Goal: Task Accomplishment & Management: Manage account settings

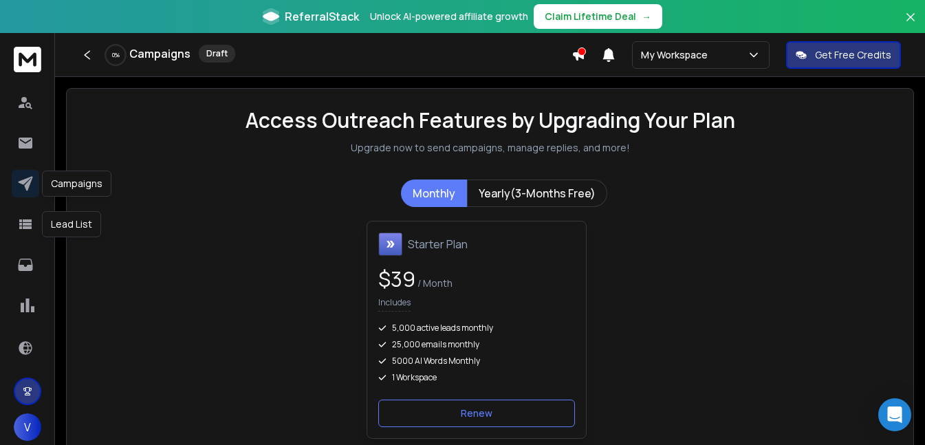
click at [44, 184] on div "Campaigns" at bounding box center [76, 184] width 69 height 26
click at [31, 184] on icon at bounding box center [25, 183] width 17 height 17
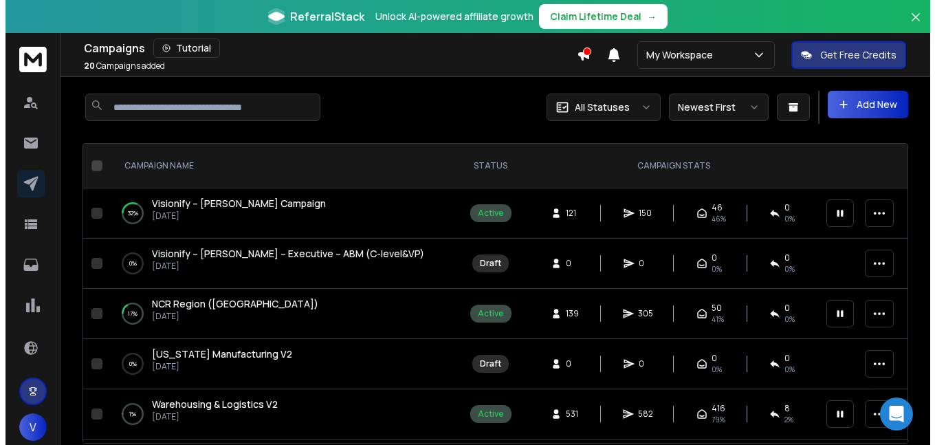
scroll to position [69, 0]
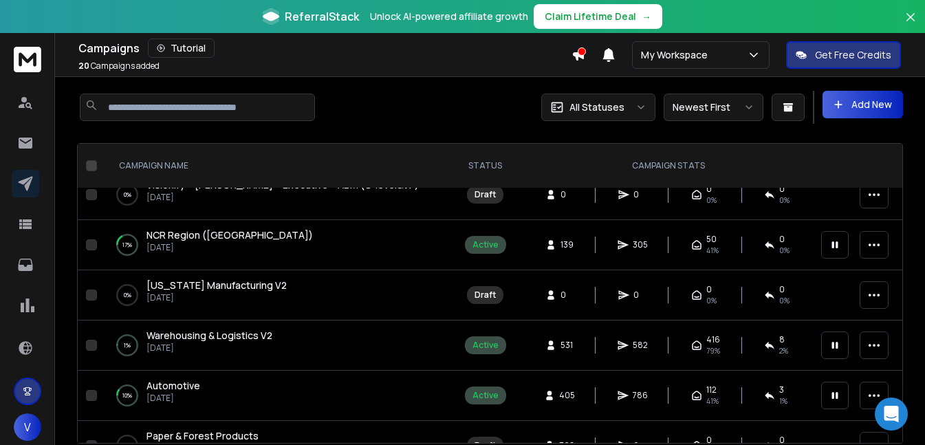
click at [232, 336] on span "Warehousing & Logistics V2" at bounding box center [209, 335] width 126 height 13
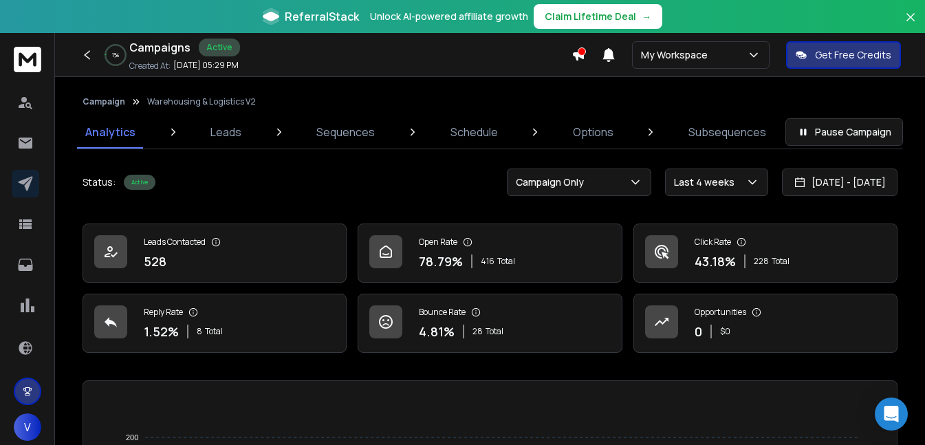
click at [239, 133] on p "Leads" at bounding box center [225, 132] width 31 height 17
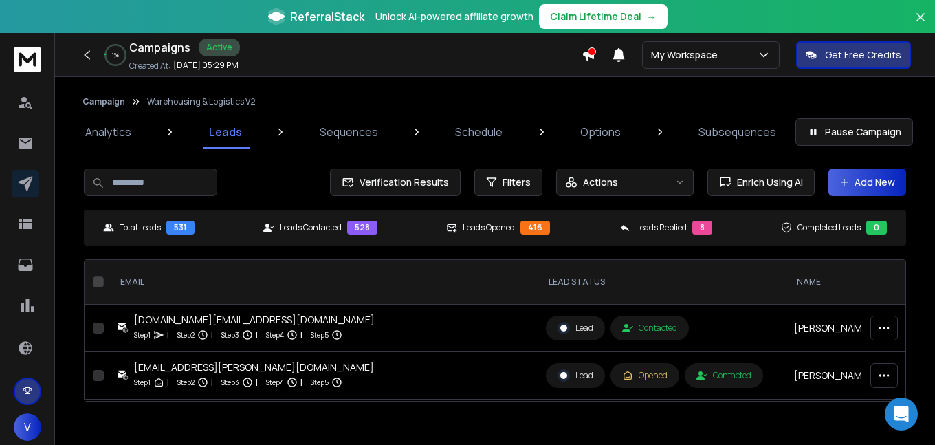
click at [530, 181] on span "Filters" at bounding box center [517, 182] width 28 height 14
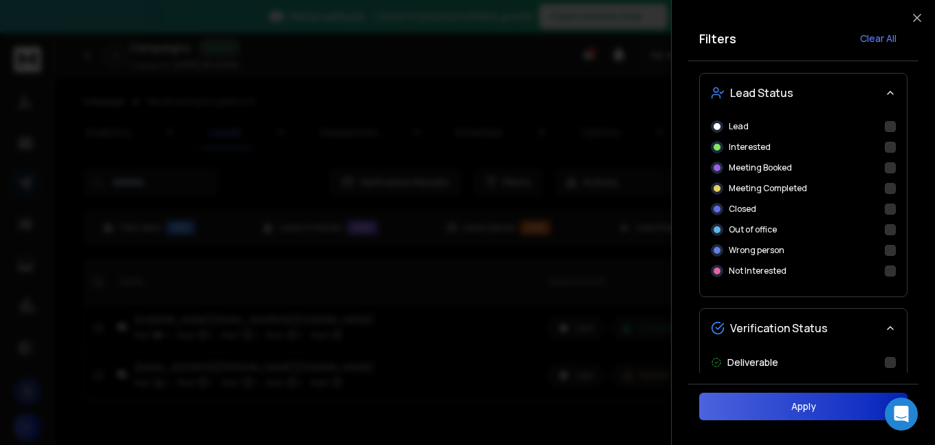
scroll to position [615, 0]
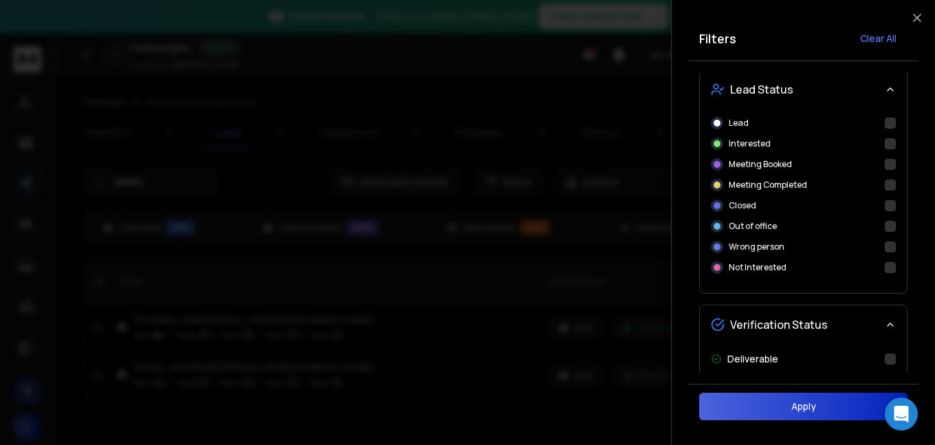
click at [885, 268] on Interested "Not Interested" at bounding box center [890, 267] width 11 height 11
click at [820, 413] on button "Apply" at bounding box center [803, 407] width 208 height 28
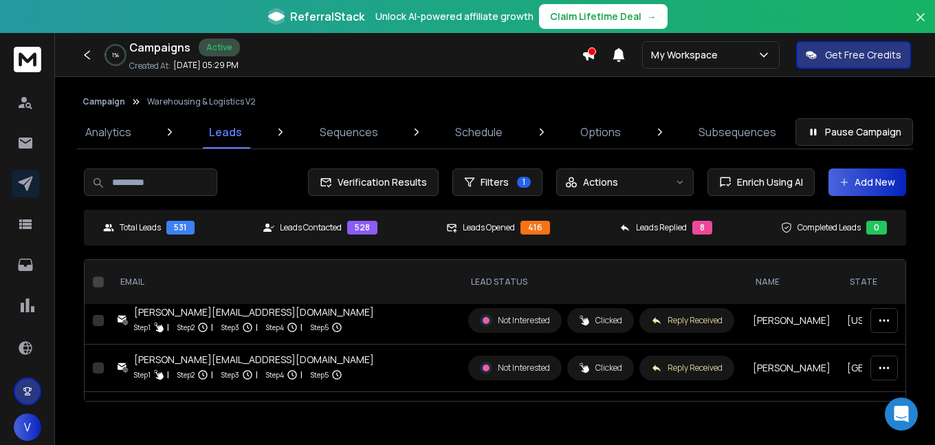
scroll to position [0, 0]
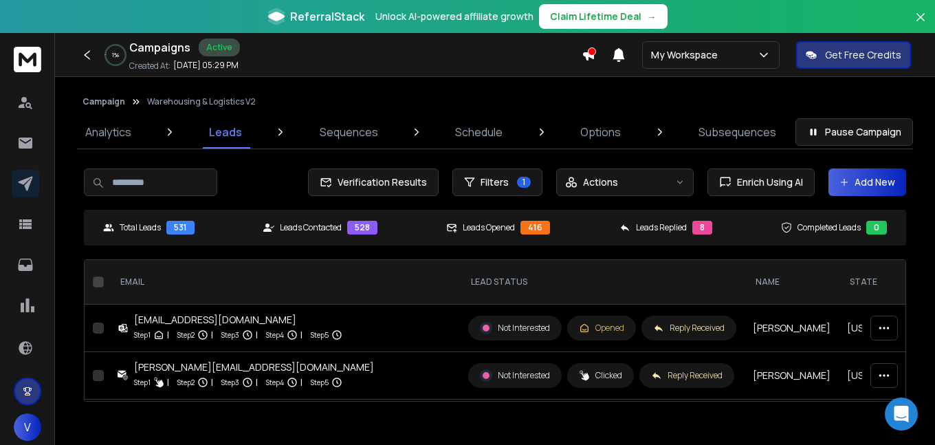
click at [515, 185] on button "Filters 1" at bounding box center [498, 182] width 90 height 28
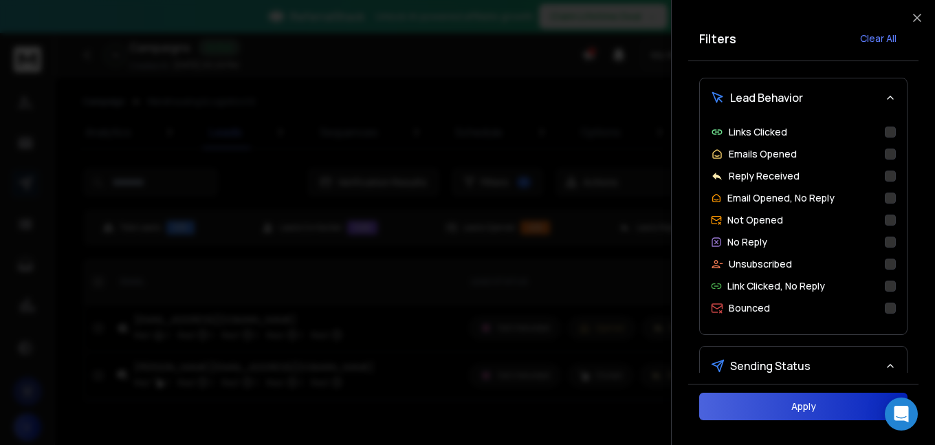
click at [885, 176] on button "Reply Received" at bounding box center [890, 176] width 11 height 11
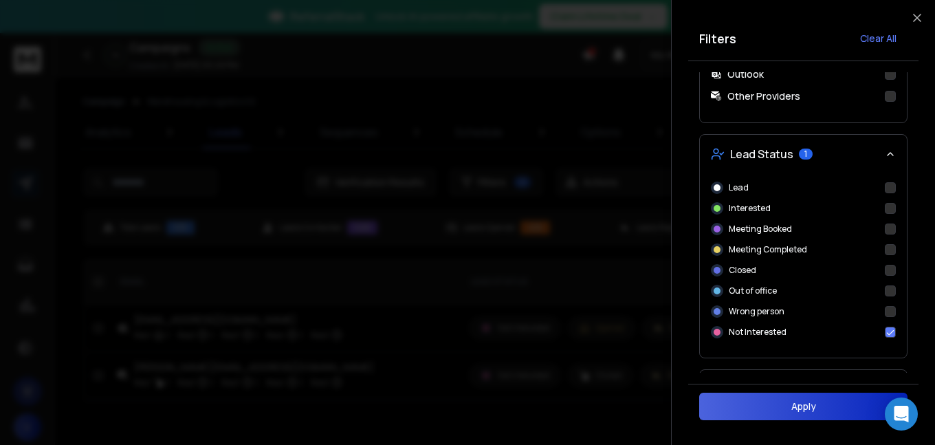
scroll to position [721, 0]
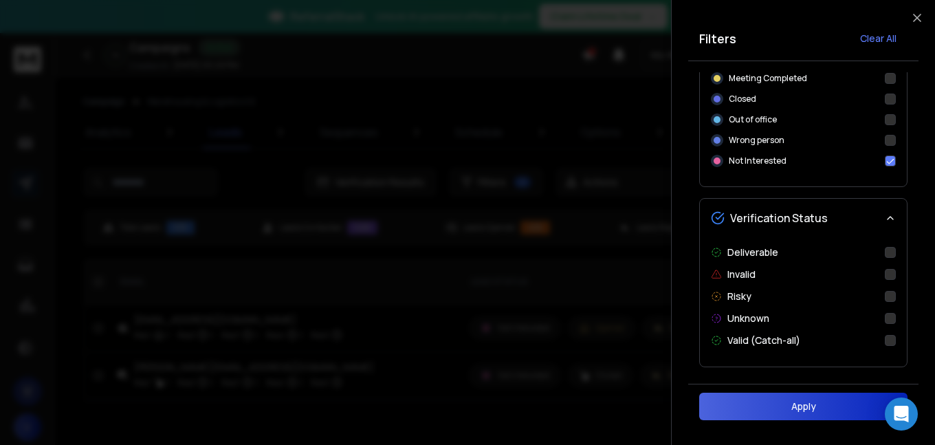
click at [885, 160] on Interested "Not Interested" at bounding box center [890, 160] width 11 height 11
click at [820, 410] on button "Apply" at bounding box center [803, 407] width 208 height 28
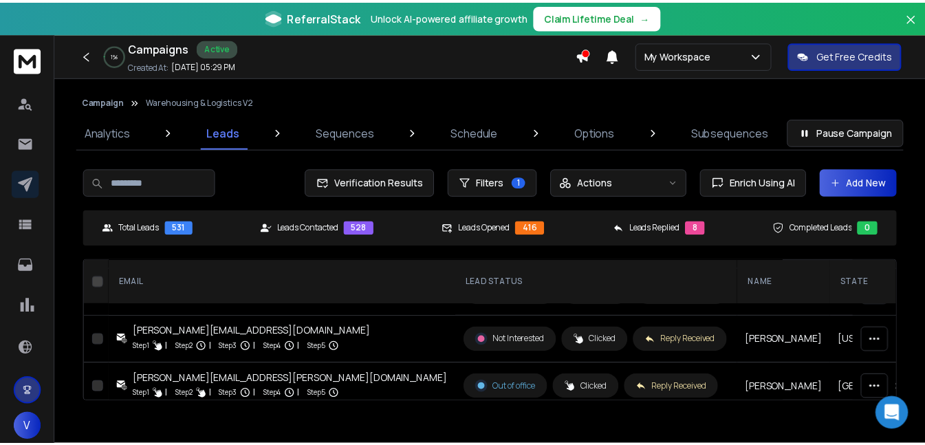
scroll to position [0, 0]
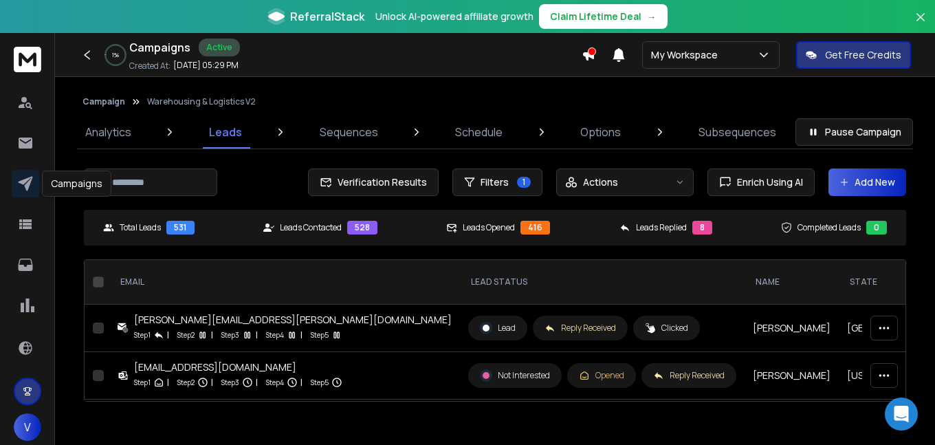
click at [32, 182] on icon at bounding box center [25, 183] width 17 height 17
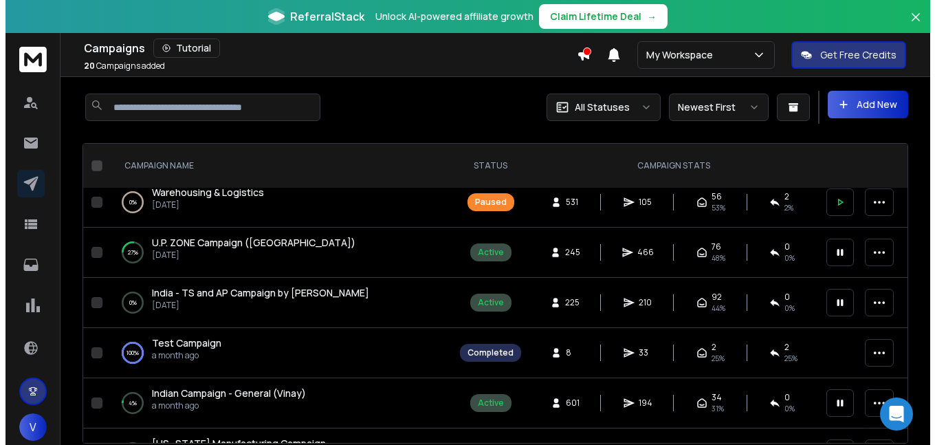
scroll to position [550, 0]
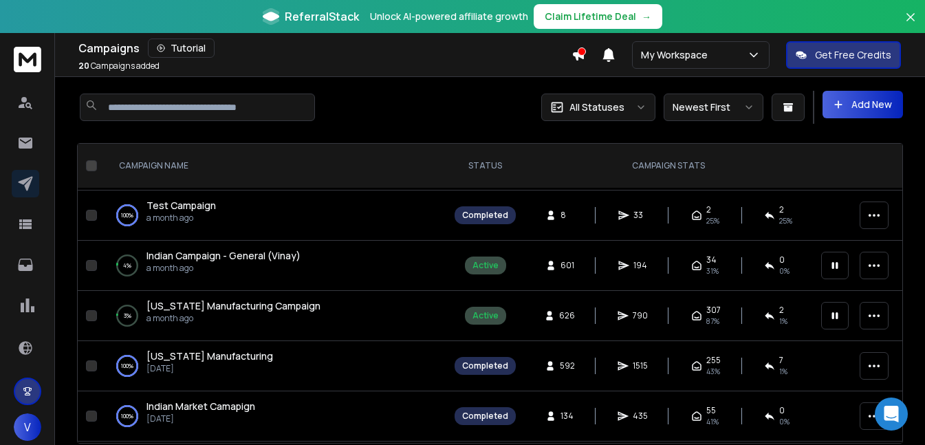
click at [238, 307] on span "[US_STATE] Manufacturing Campaign" at bounding box center [233, 305] width 174 height 13
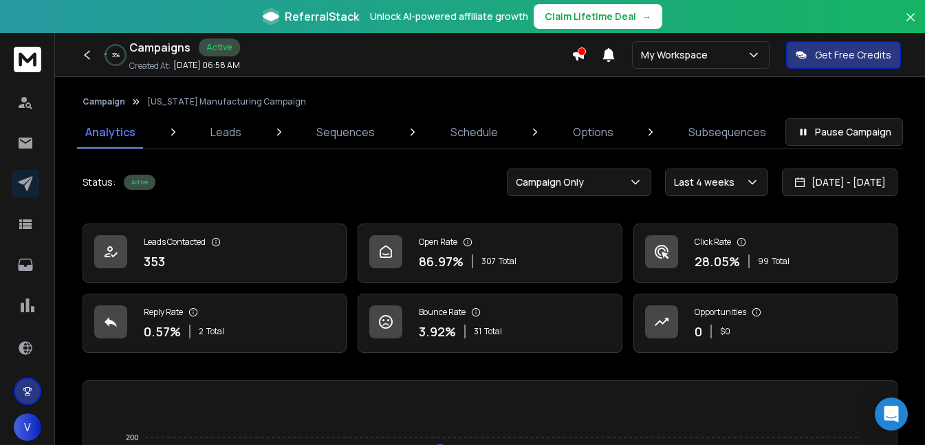
click at [229, 132] on p "Leads" at bounding box center [225, 132] width 31 height 17
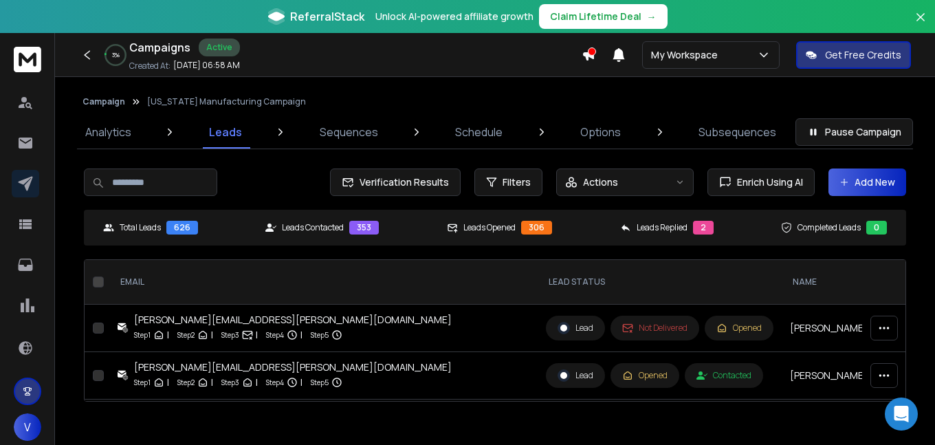
click at [518, 182] on span "Filters" at bounding box center [517, 182] width 28 height 14
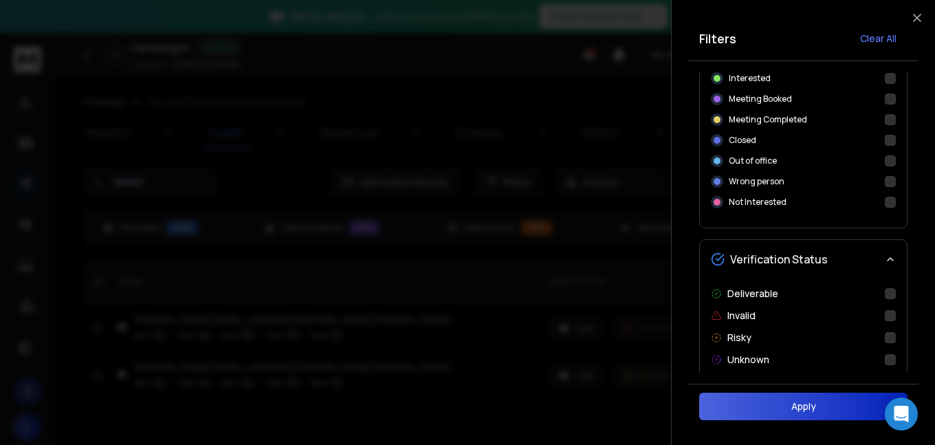
scroll to position [681, 0]
click at [885, 199] on Interested "Not Interested" at bounding box center [890, 201] width 11 height 11
click at [819, 406] on button "Apply" at bounding box center [803, 407] width 208 height 28
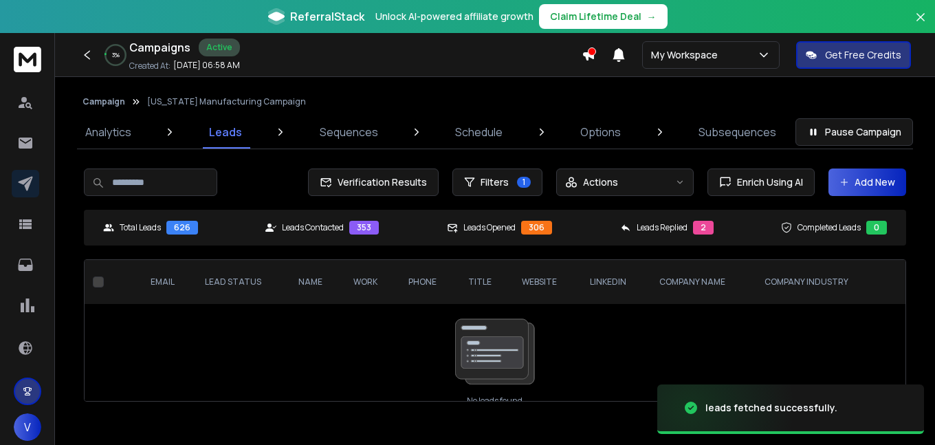
drag, startPoint x: 609, startPoint y: 363, endPoint x: 618, endPoint y: 364, distance: 9.7
click at [613, 362] on div "No leads found" at bounding box center [495, 363] width 820 height 116
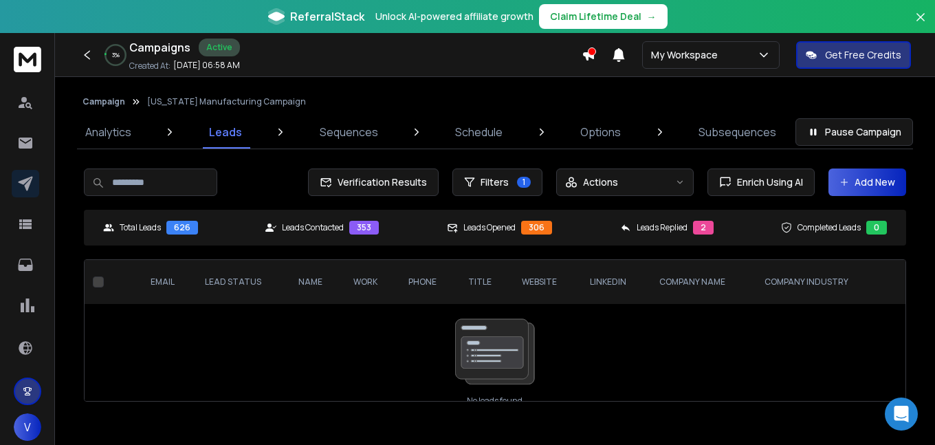
click at [519, 185] on span "1" at bounding box center [524, 182] width 14 height 11
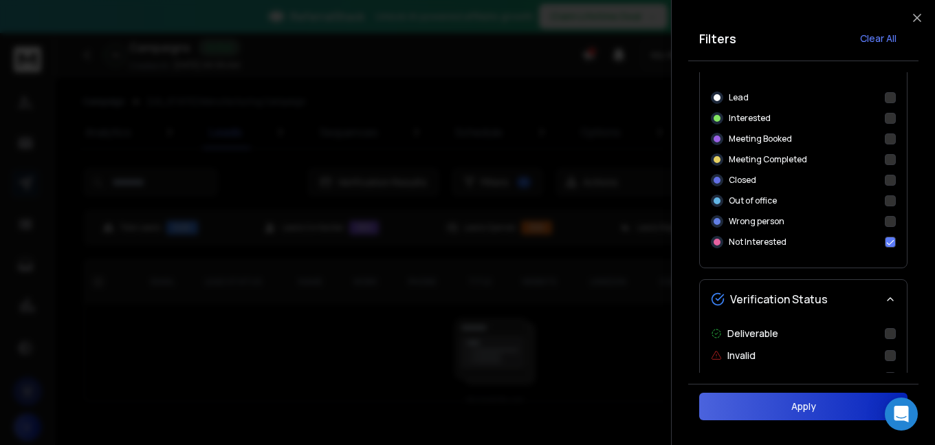
scroll to position [653, 0]
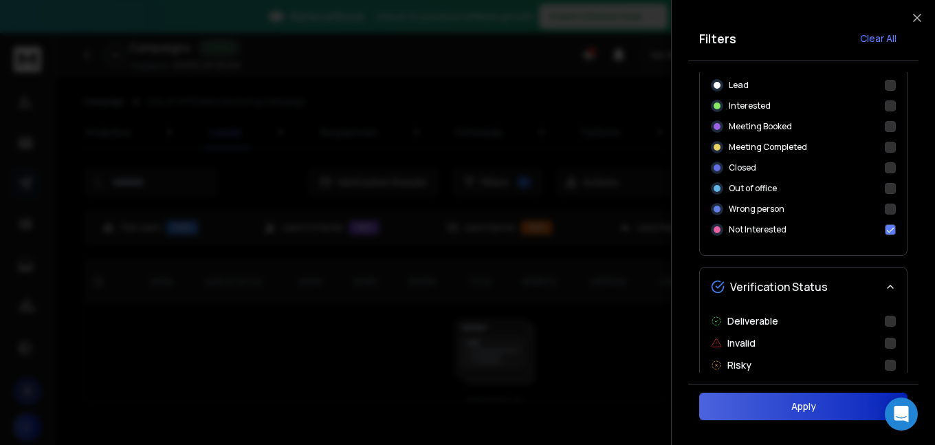
click at [885, 231] on Interested "Not Interested" at bounding box center [890, 229] width 11 height 11
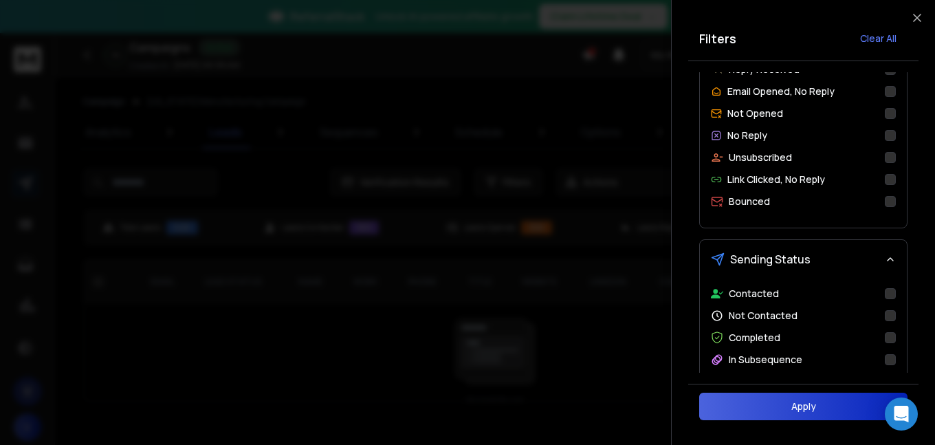
scroll to position [0, 0]
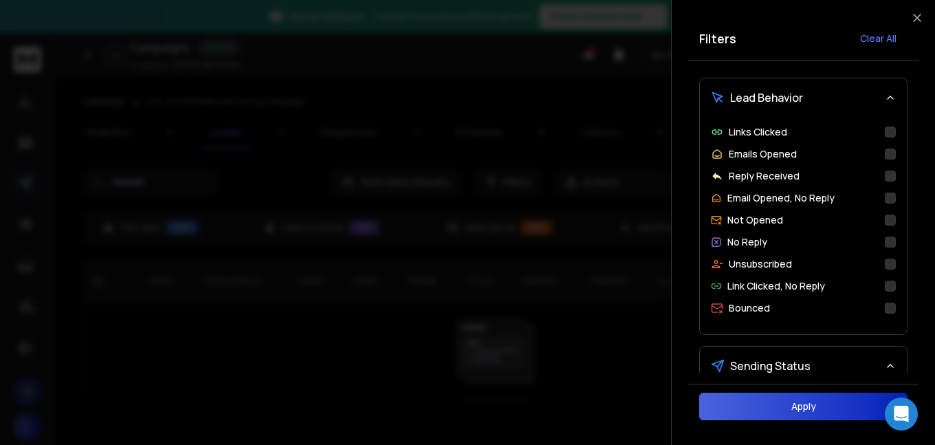
click at [885, 175] on button "Reply Received" at bounding box center [890, 176] width 11 height 11
drag, startPoint x: 815, startPoint y: 411, endPoint x: 800, endPoint y: 412, distance: 15.1
click at [813, 412] on button "Apply" at bounding box center [803, 407] width 208 height 28
